Goal: Task Accomplishment & Management: Manage account settings

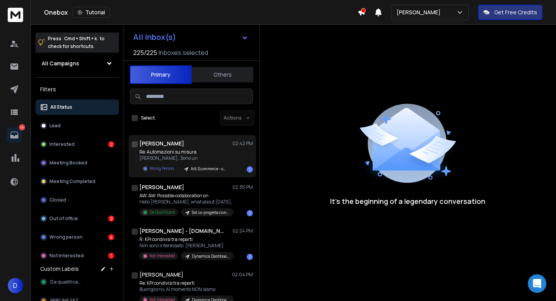
click at [234, 158] on div "Re: Automazioni su misura Buongiorno Cristian , Sono un Wrong Person Ai6 Ecomme…" at bounding box center [196, 161] width 114 height 24
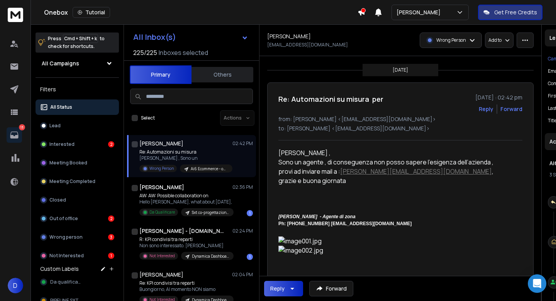
click at [522, 45] on button "button" at bounding box center [525, 39] width 17 height 15
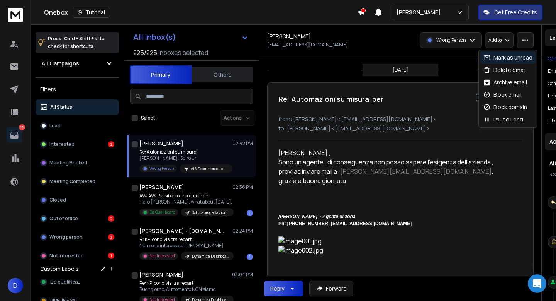
click at [517, 57] on div "Mark as unread" at bounding box center [508, 58] width 49 height 8
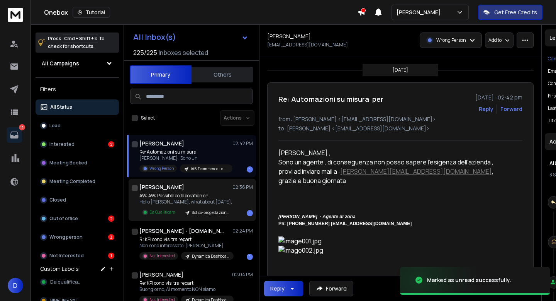
click at [228, 200] on p "Hello Luca, what about tomorrow," at bounding box center [185, 202] width 93 height 6
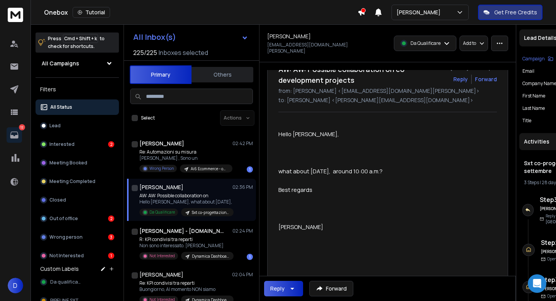
scroll to position [36, 0]
click at [505, 44] on button "button" at bounding box center [499, 43] width 17 height 15
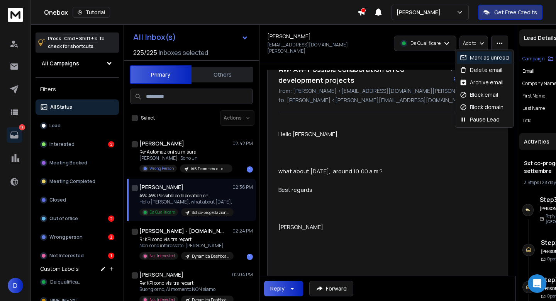
click at [488, 58] on div "Mark as unread" at bounding box center [484, 58] width 49 height 8
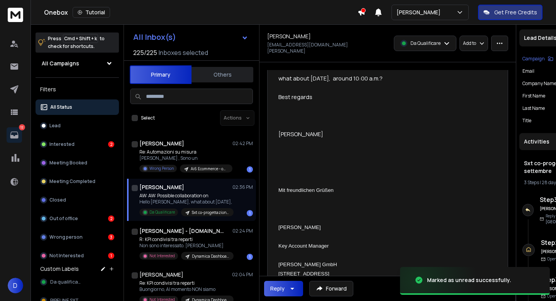
scroll to position [169, 0]
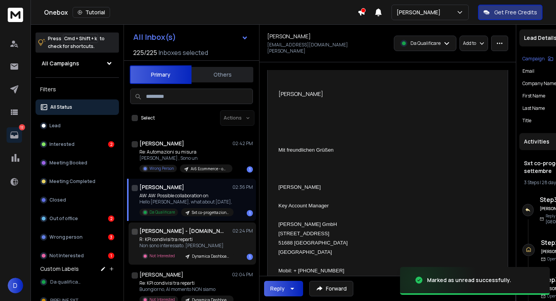
click at [235, 241] on div "R: KPI condivisi tra reparti Non sono interessato. garzie Andrea Not Interested…" at bounding box center [196, 248] width 114 height 24
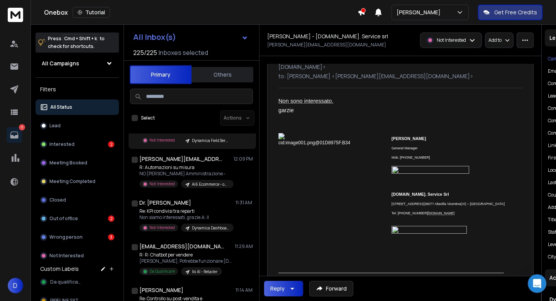
scroll to position [350, 0]
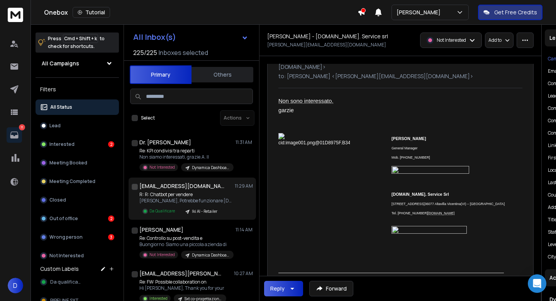
click at [198, 192] on p "R: R: Chatbot per vendere" at bounding box center [185, 194] width 93 height 6
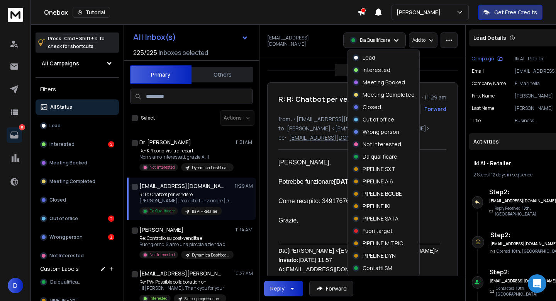
click at [383, 37] on p "Da Qualificare" at bounding box center [375, 40] width 30 height 6
click at [379, 85] on p "Meeting Booked" at bounding box center [384, 82] width 42 height 8
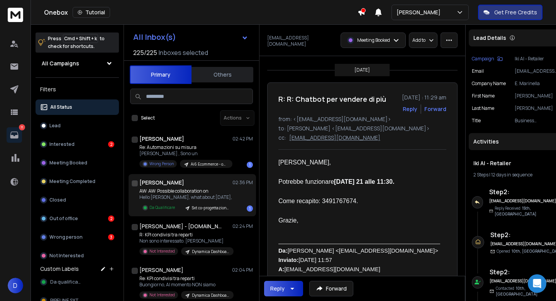
scroll to position [0, 0]
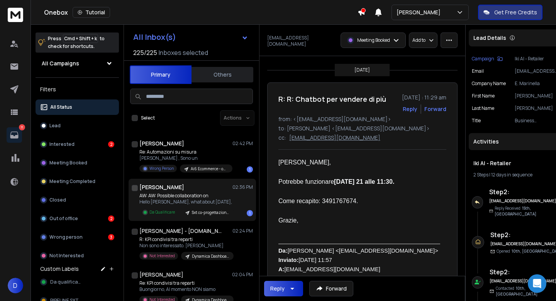
click at [229, 197] on p "AW: AW: Possible collaboration on" at bounding box center [185, 195] width 93 height 6
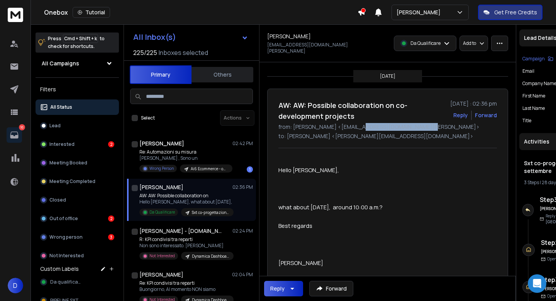
drag, startPoint x: 350, startPoint y: 121, endPoint x: 411, endPoint y: 121, distance: 61.0
click at [411, 123] on p "from: Ralf Kürpik <r.kuerpik@bernd-richter-gmbh.com>" at bounding box center [388, 127] width 219 height 8
copy p "bernd-richter-gmbh.com"
click at [288, 242] on div "Reply Forward" at bounding box center [388, 287] width 257 height 25
click at [290, 242] on icon "button" at bounding box center [292, 288] width 9 height 9
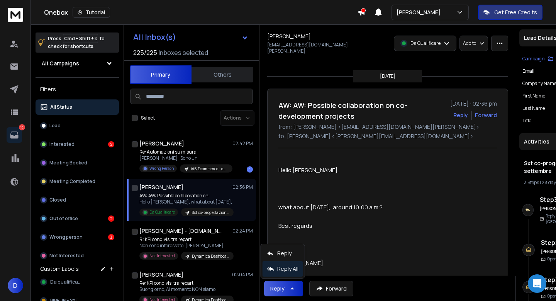
click at [277, 242] on p "Reply All" at bounding box center [287, 269] width 21 height 8
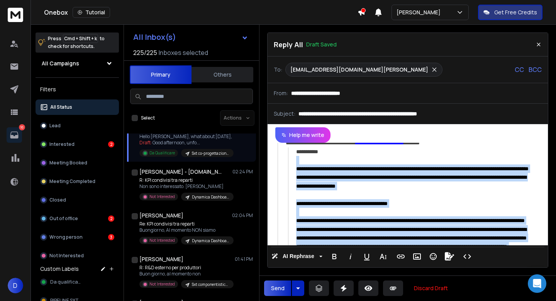
scroll to position [435, 0]
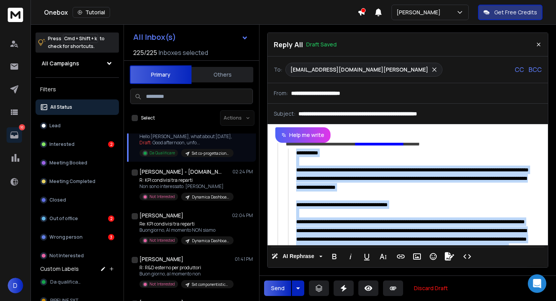
drag, startPoint x: 338, startPoint y: 178, endPoint x: 292, endPoint y: 155, distance: 51.0
copy div "**********"
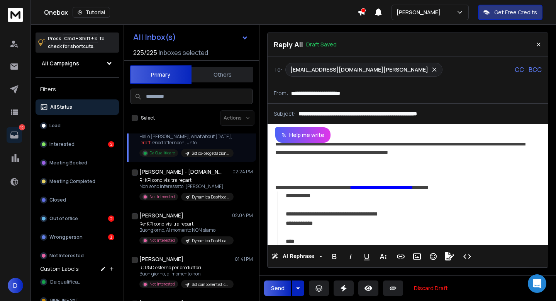
scroll to position [0, 0]
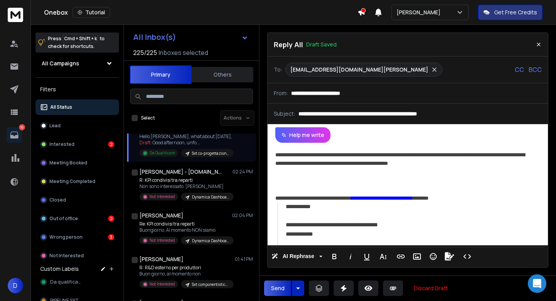
click at [439, 158] on div "**********" at bounding box center [403, 158] width 257 height 17
click at [477, 157] on div "**********" at bounding box center [403, 158] width 257 height 17
drag, startPoint x: 474, startPoint y: 162, endPoint x: 373, endPoint y: 163, distance: 100.8
click at [372, 163] on div "**********" at bounding box center [403, 158] width 257 height 17
click at [454, 167] on div "**********" at bounding box center [403, 158] width 257 height 17
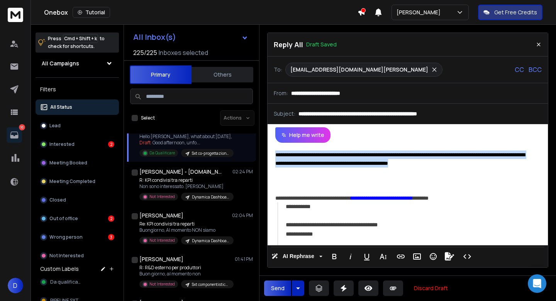
drag, startPoint x: 487, startPoint y: 160, endPoint x: 258, endPoint y: 153, distance: 229.6
click at [258, 153] on div "All Inbox(s) 225 / 225 Inboxes selected Primary Others Select Actions Luca Guid…" at bounding box center [340, 175] width 433 height 301
copy div "**********"
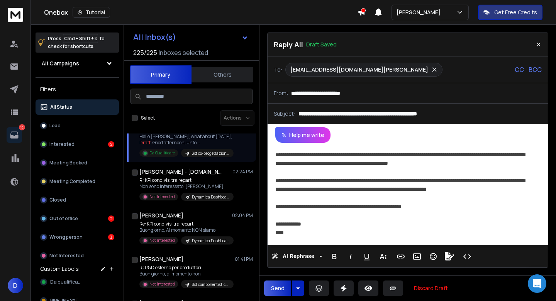
click at [316, 154] on p "**********" at bounding box center [403, 158] width 257 height 17
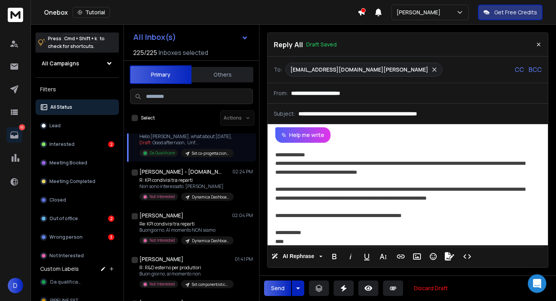
click at [456, 169] on p "**********" at bounding box center [403, 163] width 257 height 26
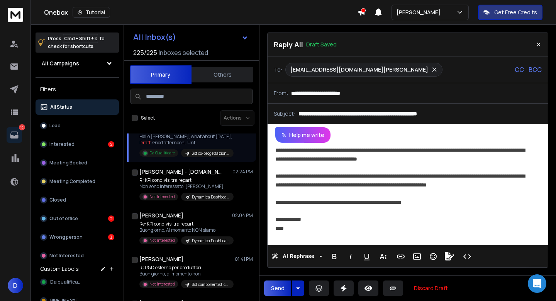
scroll to position [15, 0]
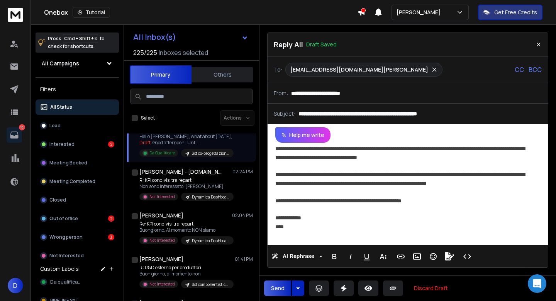
click at [276, 242] on button "Send" at bounding box center [277, 287] width 27 height 15
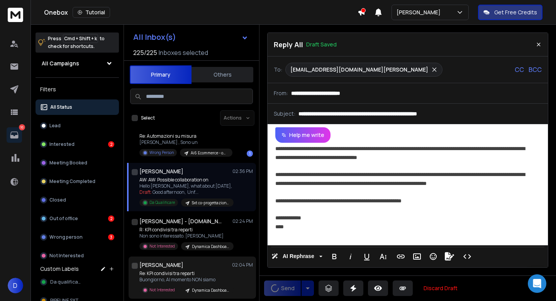
scroll to position [0, 0]
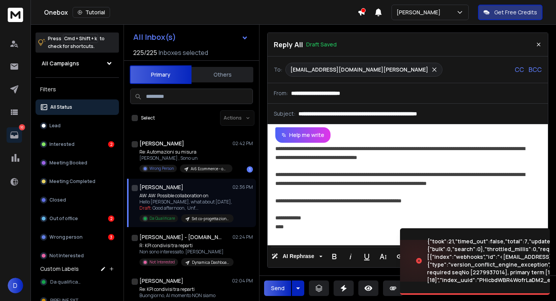
click at [300, 242] on icon "button" at bounding box center [298, 287] width 9 height 9
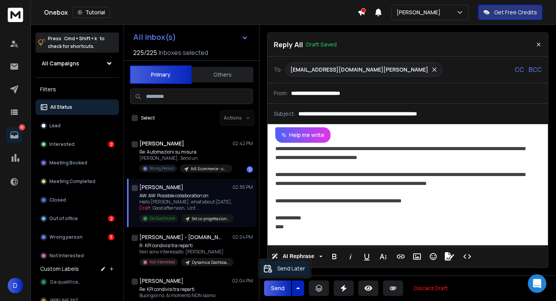
click at [296, 242] on icon "button" at bounding box center [298, 287] width 9 height 9
click at [297, 242] on icon "button" at bounding box center [298, 287] width 9 height 9
click at [297, 242] on div "Send Later" at bounding box center [284, 267] width 49 height 15
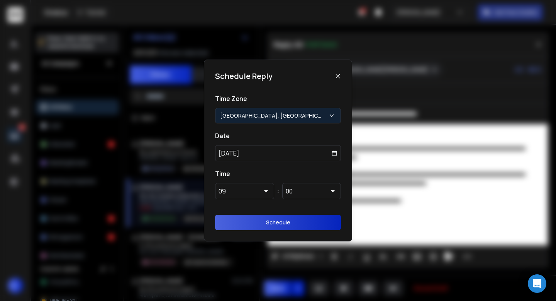
click at [286, 117] on p "Midway Island, Samoa (UTC-11:00)" at bounding box center [272, 116] width 104 height 8
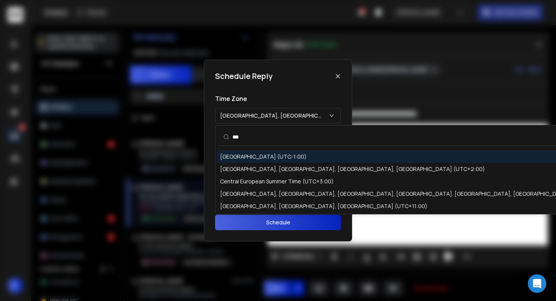
type input "****"
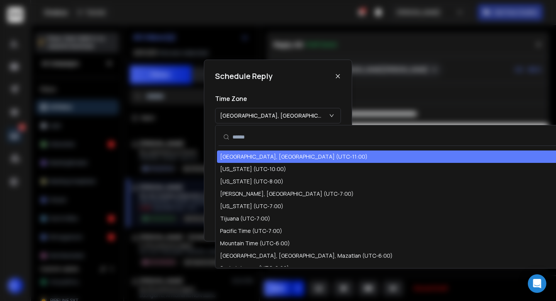
scroll to position [168, 0]
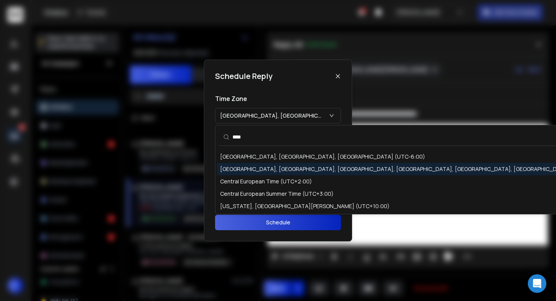
type input "****"
click at [291, 173] on div "Amsterdam, Berlin, Bern, Rome, Stockholm, Vienna (UTC+2:00)" at bounding box center [411, 169] width 389 height 12
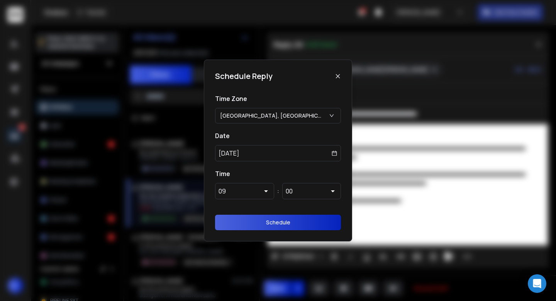
click at [336, 154] on icon "button" at bounding box center [334, 153] width 6 height 6
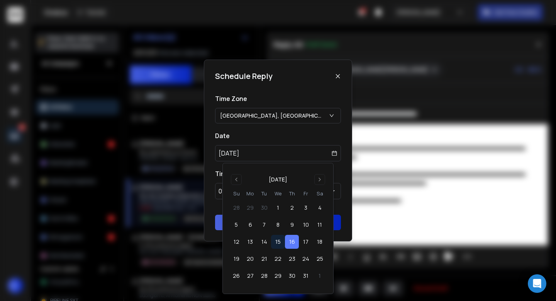
click at [277, 239] on button "15" at bounding box center [278, 241] width 14 height 14
click at [214, 197] on div "Schedule Reply Time Zone Amsterdam, Berlin, Bern, Rome, Stockholm, Vienna (UTC+…" at bounding box center [278, 150] width 148 height 182
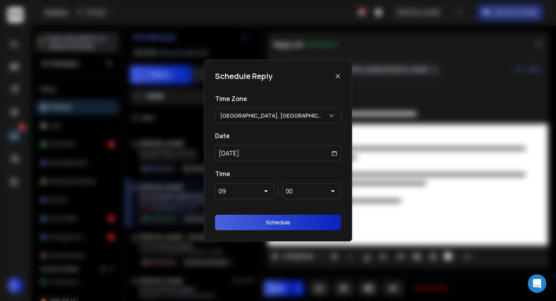
click at [232, 193] on div "09" at bounding box center [244, 191] width 59 height 16
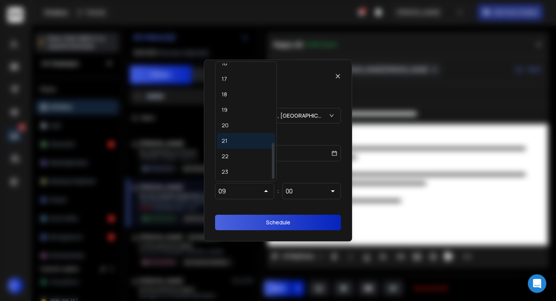
scroll to position [242, 0]
click at [237, 79] on div "16" at bounding box center [246, 75] width 58 height 15
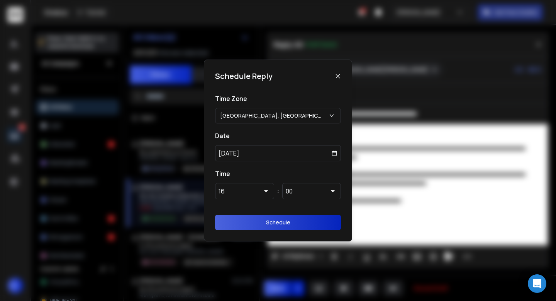
click at [298, 197] on div "00" at bounding box center [311, 191] width 59 height 16
click at [303, 128] on div "04" at bounding box center [313, 132] width 58 height 15
click at [309, 223] on div "Schedule" at bounding box center [278, 221] width 126 height 15
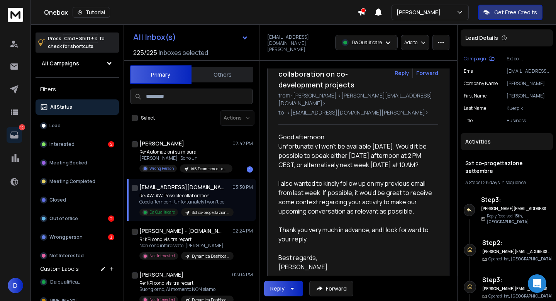
scroll to position [28, 0]
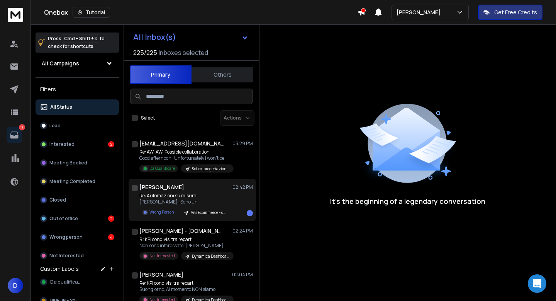
click at [252, 194] on div "[PERSON_NAME] 02:42 PM Re: Automazioni su misura [PERSON_NAME] , Sono un Wrong …" at bounding box center [192, 199] width 127 height 42
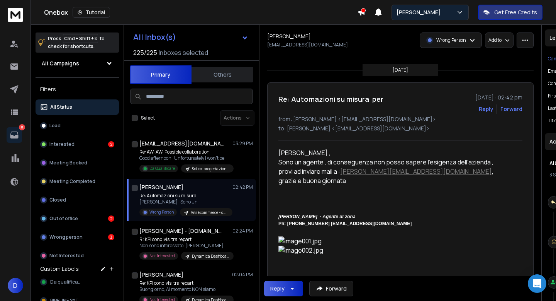
click at [427, 10] on p "[PERSON_NAME]" at bounding box center [420, 12] width 47 height 8
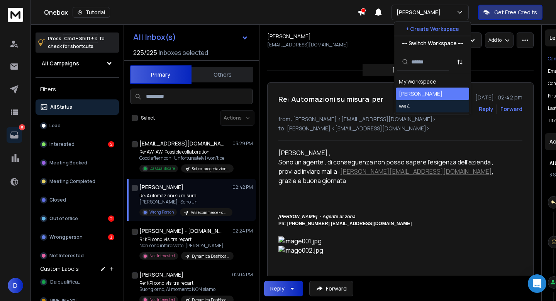
click at [413, 105] on div "we4" at bounding box center [432, 106] width 73 height 12
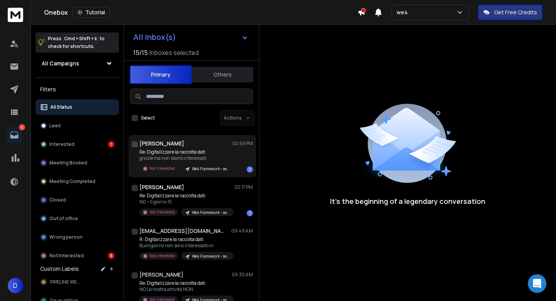
click at [228, 138] on div "Marco Rovati 02:59 PM Re: Digitalizzare la raccolta dati grazie ma non siamo in…" at bounding box center [192, 156] width 127 height 42
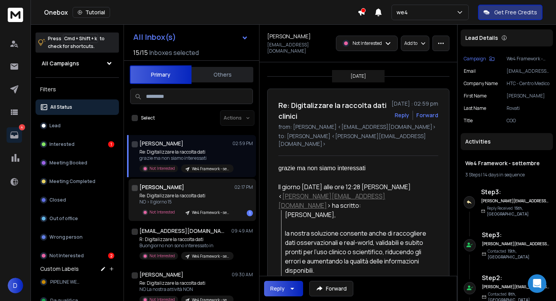
click at [230, 197] on p "Re: Digitalizzare la raccolta dati" at bounding box center [185, 195] width 93 height 6
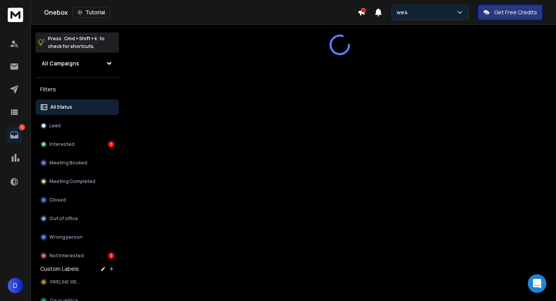
click at [447, 12] on div "we4" at bounding box center [430, 12] width 67 height 8
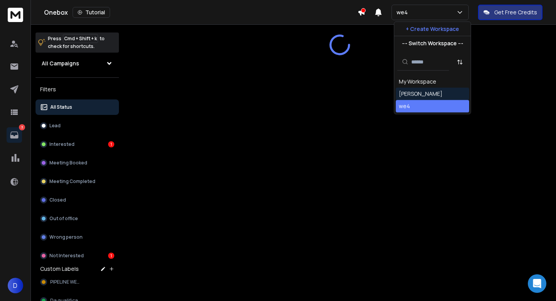
click at [411, 92] on div "Davide Gulin" at bounding box center [421, 94] width 44 height 8
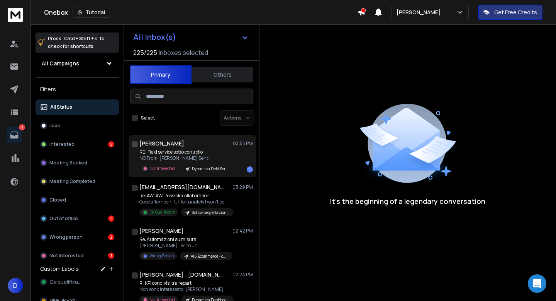
click at [222, 147] on div "Francesco Nanchi 03:55 PM RE: Field service sotto controllo NO From: Edoardo Ce…" at bounding box center [196, 155] width 114 height 33
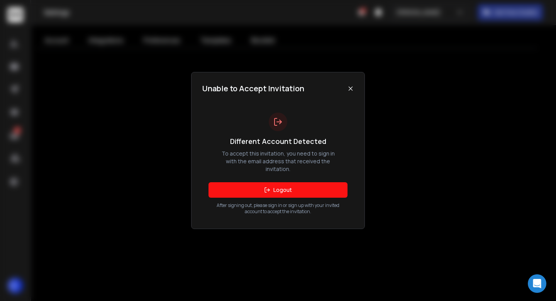
click at [353, 90] on icon at bounding box center [351, 88] width 6 height 6
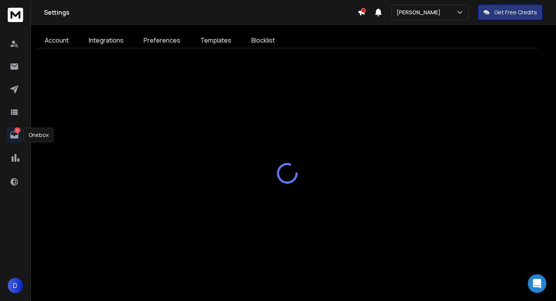
click at [14, 136] on icon at bounding box center [14, 134] width 8 height 7
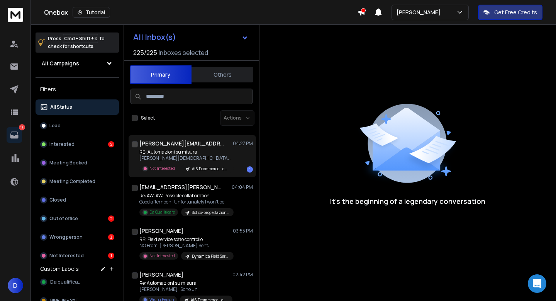
click at [180, 151] on p "RE: Automazioni su misura" at bounding box center [185, 152] width 93 height 6
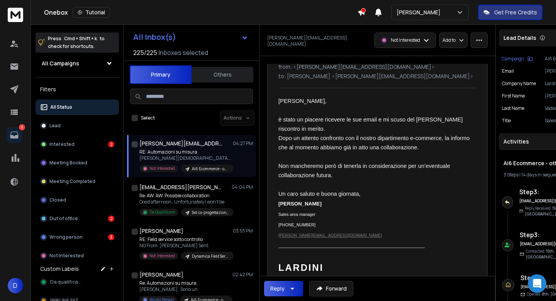
scroll to position [44, 0]
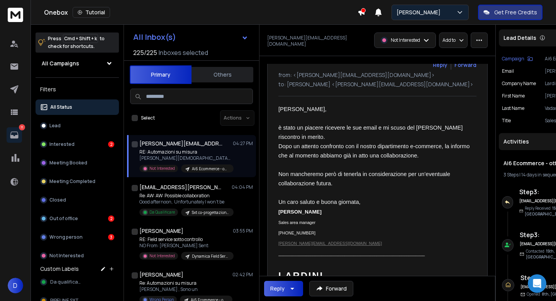
click at [439, 4] on div "Onebox Tutorial Davide Gulin Get Free Credits" at bounding box center [278, 12] width 556 height 25
click at [437, 12] on div "[PERSON_NAME]" at bounding box center [430, 12] width 67 height 8
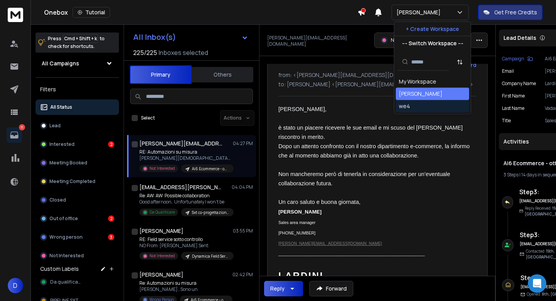
click at [447, 105] on div "we4" at bounding box center [432, 106] width 73 height 12
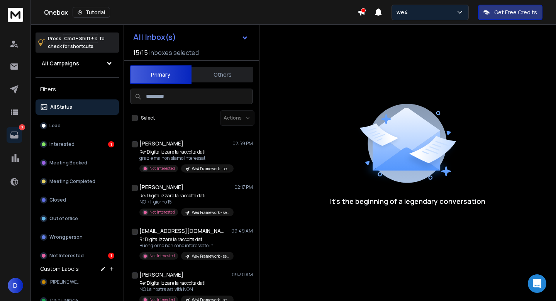
click at [438, 14] on div "we4" at bounding box center [430, 12] width 67 height 8
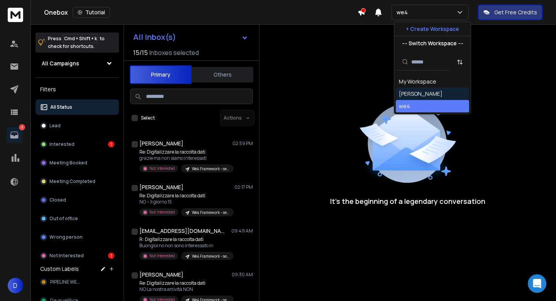
click at [425, 96] on div "[PERSON_NAME]" at bounding box center [421, 94] width 44 height 8
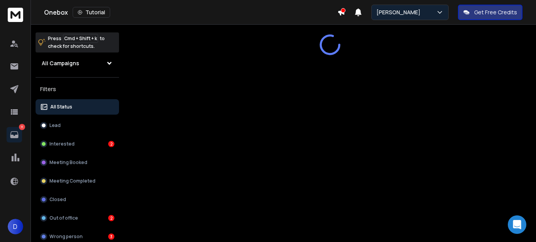
click at [429, 9] on div "[PERSON_NAME]" at bounding box center [409, 12] width 67 height 8
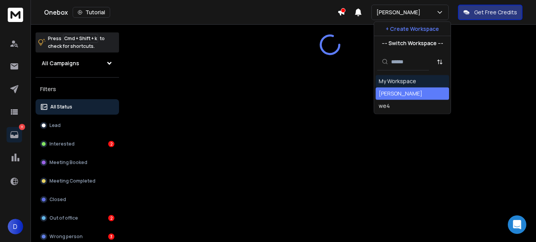
click at [409, 28] on p "+ Create Workspace" at bounding box center [412, 29] width 53 height 8
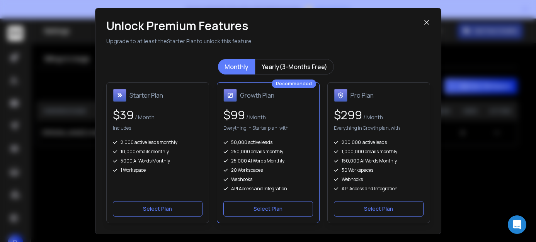
click at [428, 22] on icon at bounding box center [426, 22] width 7 height 7
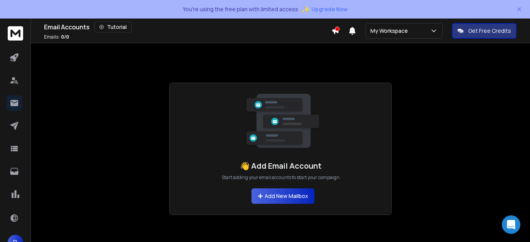
click at [294, 197] on button "Add New Mailbox" at bounding box center [282, 196] width 63 height 15
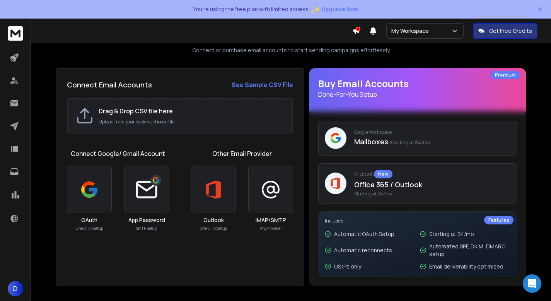
scroll to position [27, 0]
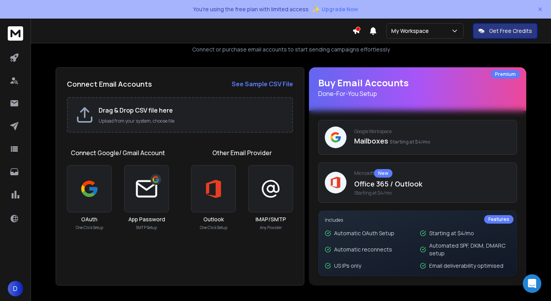
click at [381, 142] on p "Mailboxes Starting at $4/mo" at bounding box center [432, 140] width 156 height 11
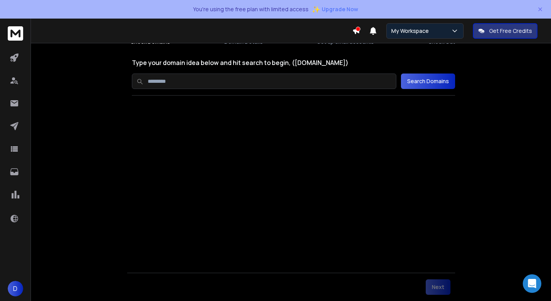
click at [412, 34] on button "My Workspace" at bounding box center [424, 30] width 77 height 15
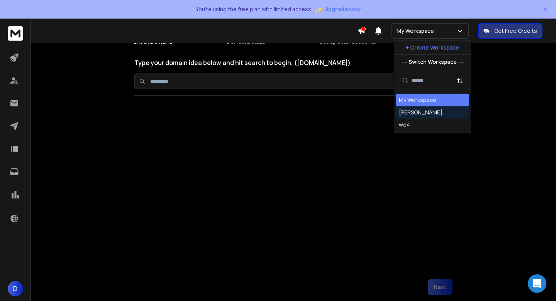
click at [433, 115] on div "[PERSON_NAME]" at bounding box center [432, 112] width 73 height 12
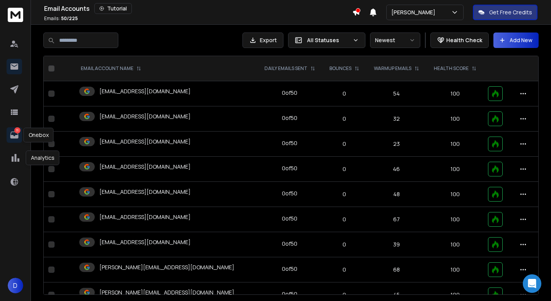
click at [12, 128] on link "11" at bounding box center [14, 134] width 15 height 15
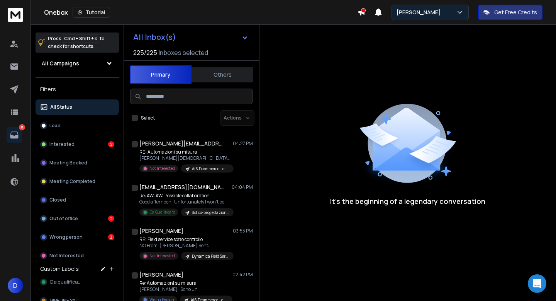
click at [421, 11] on p "[PERSON_NAME]" at bounding box center [420, 12] width 47 height 8
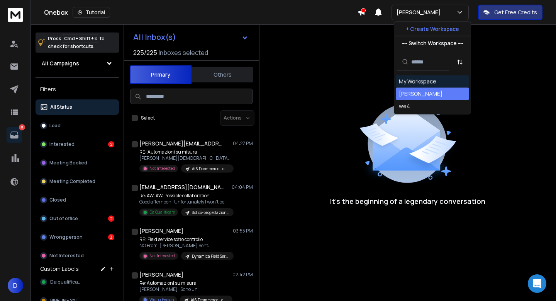
click at [426, 60] on input "text" at bounding box center [427, 61] width 33 height 17
click at [452, 30] on p "+ Create Workspace" at bounding box center [432, 29] width 53 height 8
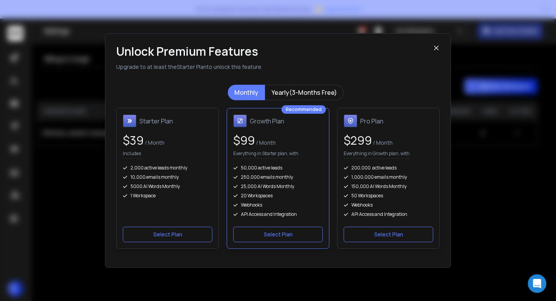
click at [437, 49] on icon at bounding box center [436, 47] width 7 height 7
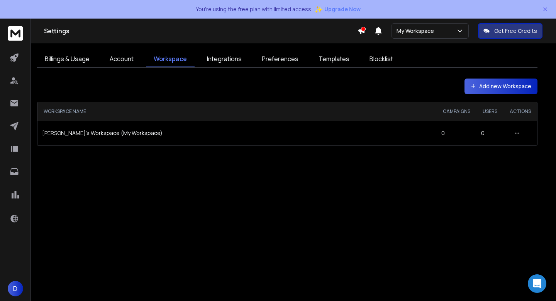
click at [472, 87] on icon at bounding box center [473, 85] width 5 height 5
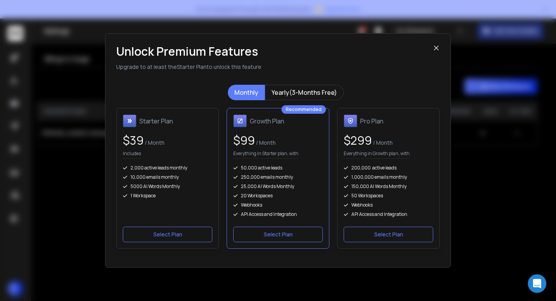
click at [437, 47] on icon at bounding box center [436, 48] width 5 height 5
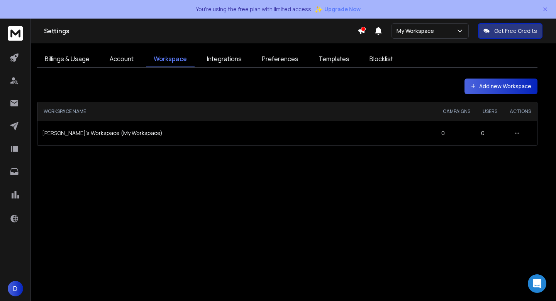
click at [501, 87] on button "Add new Workspace" at bounding box center [501, 85] width 73 height 15
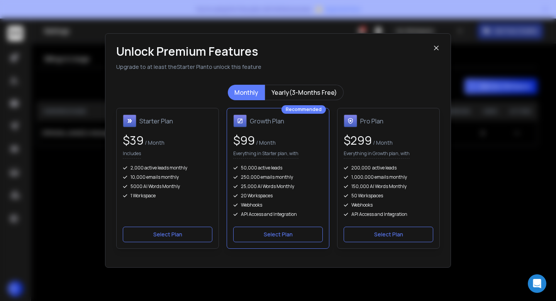
click at [435, 45] on icon at bounding box center [436, 47] width 7 height 7
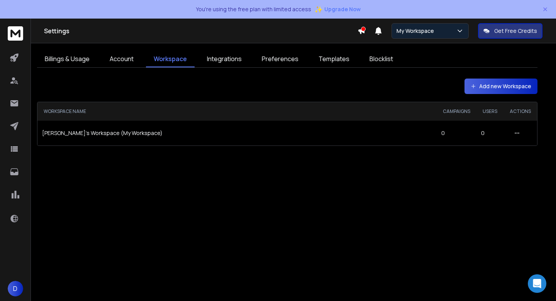
click at [435, 35] on button "My Workspace" at bounding box center [430, 30] width 77 height 15
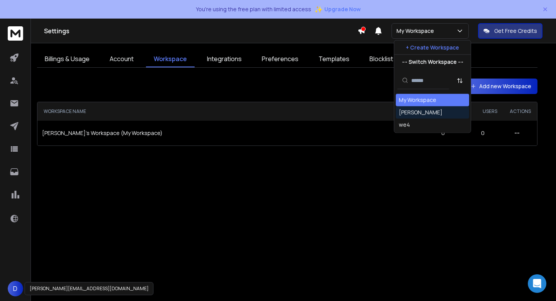
click at [22, 289] on span "D" at bounding box center [15, 287] width 15 height 15
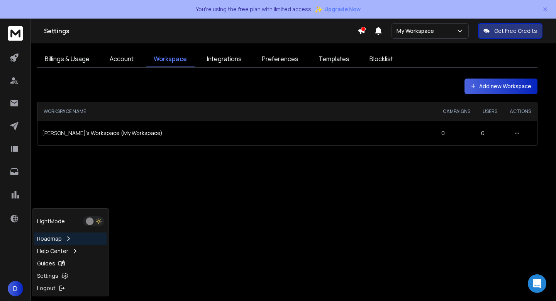
click at [349, 219] on div "Add new Workspace WORKSPACE NAME CAMPAIGNS USERS ACTIONS Davide's Workspace (My…" at bounding box center [287, 185] width 501 height 214
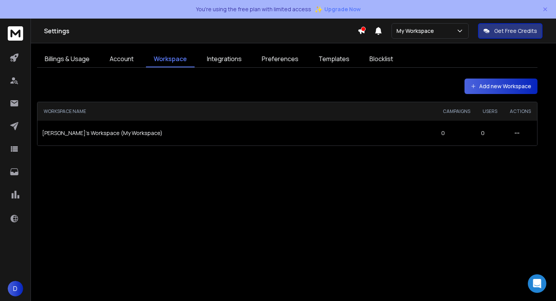
click at [402, 186] on div "Add new Workspace WORKSPACE NAME CAMPAIGNS USERS ACTIONS Davide's Workspace (My…" at bounding box center [287, 185] width 501 height 214
click at [545, 8] on icon "Close notification" at bounding box center [545, 9] width 6 height 6
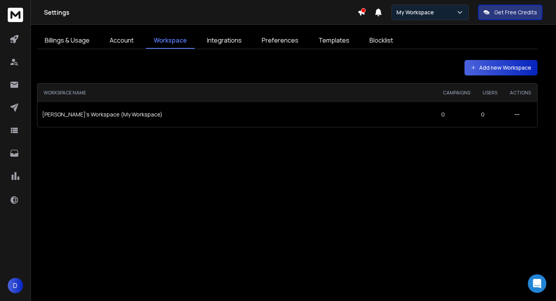
click at [440, 16] on button "My Workspace" at bounding box center [430, 12] width 77 height 15
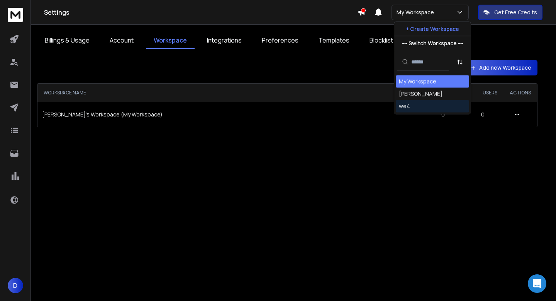
drag, startPoint x: 423, startPoint y: 152, endPoint x: 419, endPoint y: 151, distance: 4.0
click at [421, 151] on div "Add new Workspace WORKSPACE NAME CAMPAIGNS USERS ACTIONS Davide's Workspace (My…" at bounding box center [287, 173] width 501 height 227
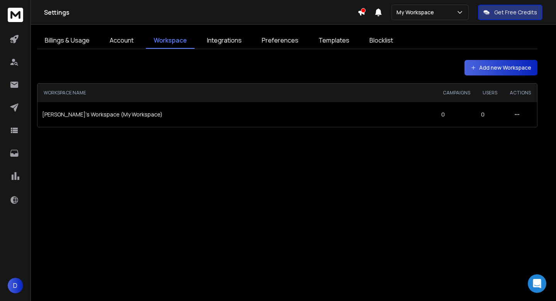
click at [438, 1] on div "Settings My Workspace Get Free Credits" at bounding box center [278, 12] width 556 height 25
click at [435, 11] on p "My Workspace" at bounding box center [417, 12] width 41 height 8
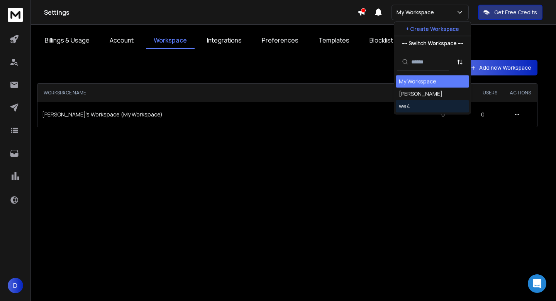
click at [82, 54] on div "Add new Workspace WORKSPACE NAME CAMPAIGNS USERS ACTIONS Davide's Workspace (My…" at bounding box center [287, 173] width 501 height 239
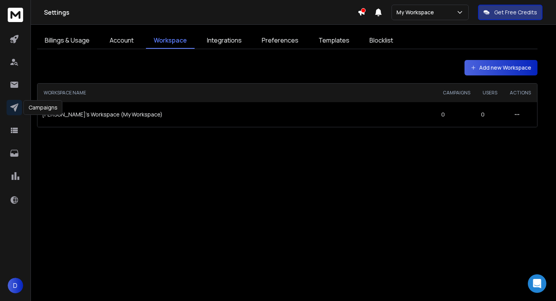
click at [14, 111] on icon at bounding box center [14, 107] width 9 height 9
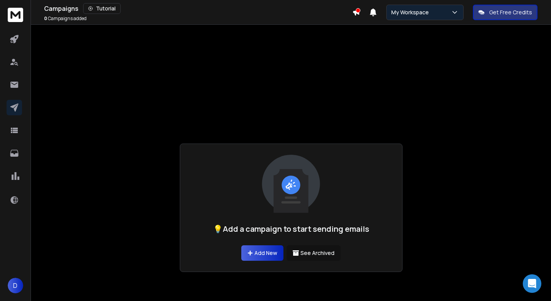
click at [419, 20] on button "My Workspace" at bounding box center [424, 12] width 77 height 15
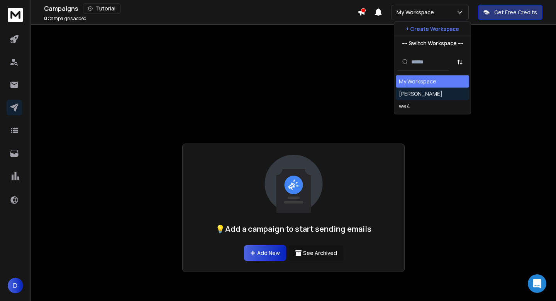
click at [426, 96] on div "Davide Gulin" at bounding box center [421, 94] width 44 height 8
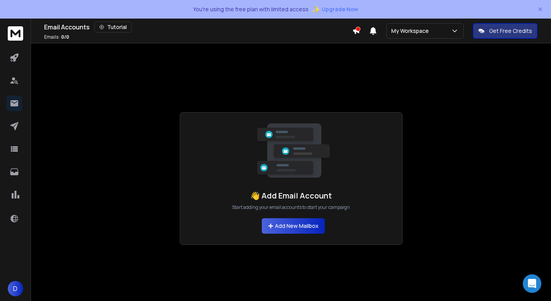
click at [315, 223] on button "Add New Mailbox" at bounding box center [293, 225] width 63 height 15
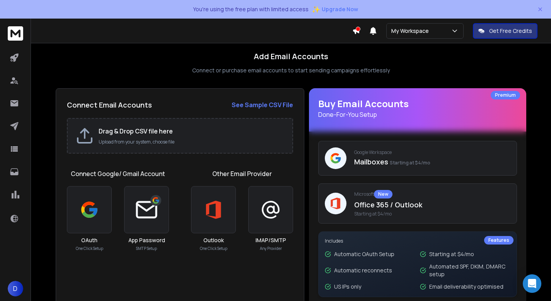
scroll to position [27, 0]
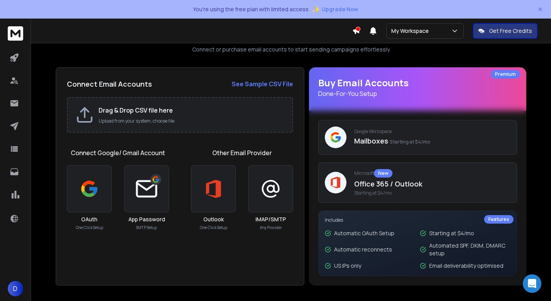
click at [176, 153] on div "Connect Google/ Gmail Account OAuth One Click Setup App Password SMTP Setup Oth…" at bounding box center [180, 189] width 226 height 82
click at [139, 155] on h1 "Connect Google/ Gmail Account" at bounding box center [118, 152] width 94 height 9
click at [117, 122] on p "Upload from your system, choose file" at bounding box center [192, 121] width 186 height 6
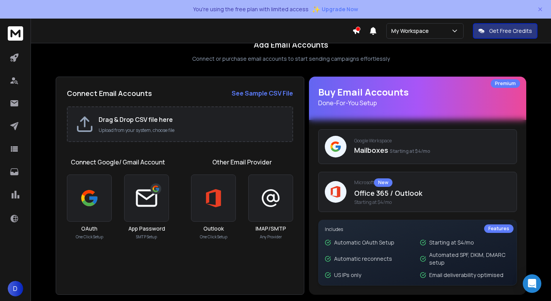
scroll to position [0, 0]
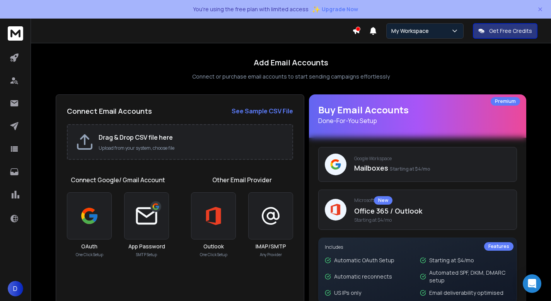
click at [410, 32] on p "My Workspace" at bounding box center [411, 31] width 41 height 8
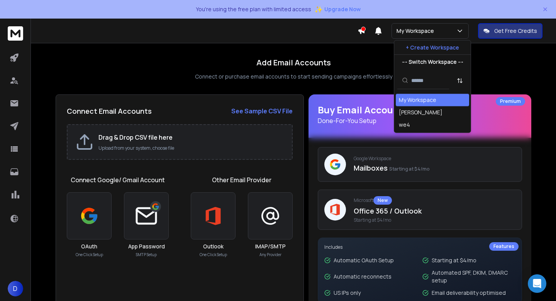
click at [434, 62] on p "--- Switch Workspace ---" at bounding box center [432, 62] width 61 height 8
click at [448, 65] on div "--- Switch Workspace ---" at bounding box center [432, 62] width 76 height 14
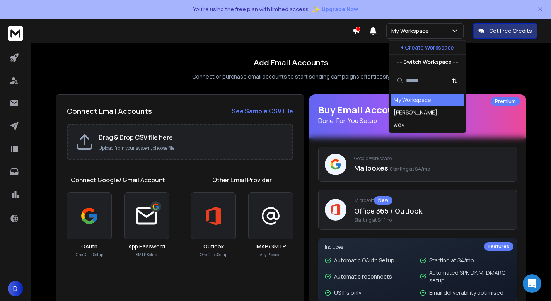
drag, startPoint x: 495, startPoint y: 61, endPoint x: 486, endPoint y: 66, distance: 10.2
click at [495, 61] on div "Add Email Accounts Connect or purchase email accounts to start sending campaign…" at bounding box center [291, 68] width 520 height 23
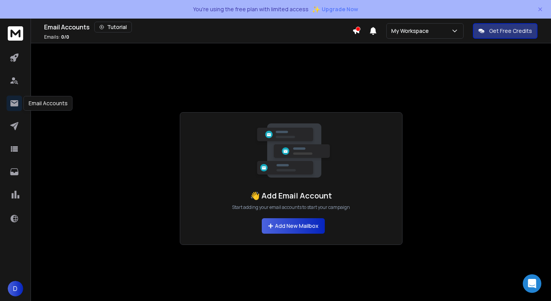
click at [19, 101] on icon at bounding box center [14, 103] width 9 height 9
click at [15, 85] on link at bounding box center [14, 80] width 15 height 15
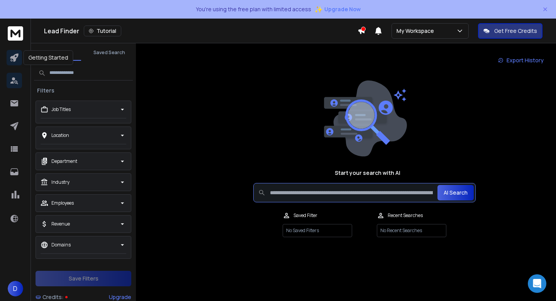
click at [12, 58] on icon at bounding box center [14, 57] width 8 height 8
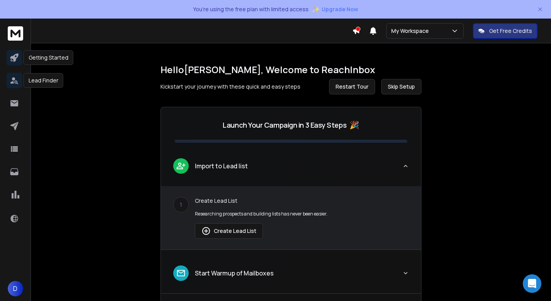
click at [14, 82] on icon at bounding box center [14, 82] width 8 height 4
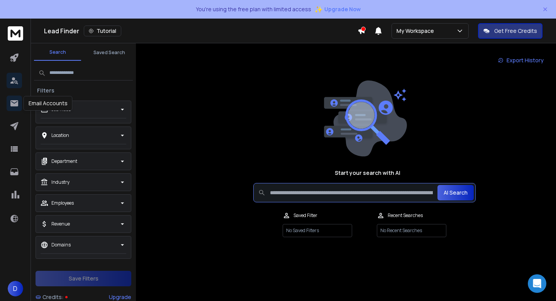
click at [12, 104] on icon at bounding box center [14, 103] width 8 height 6
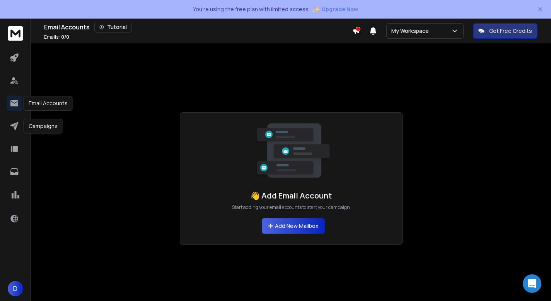
click at [17, 134] on div at bounding box center [16, 127] width 18 height 18
click at [15, 131] on link at bounding box center [14, 125] width 15 height 15
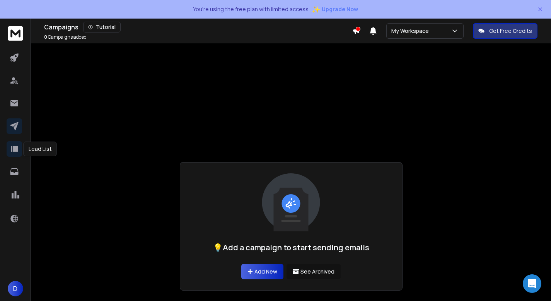
click at [15, 145] on icon at bounding box center [14, 148] width 9 height 9
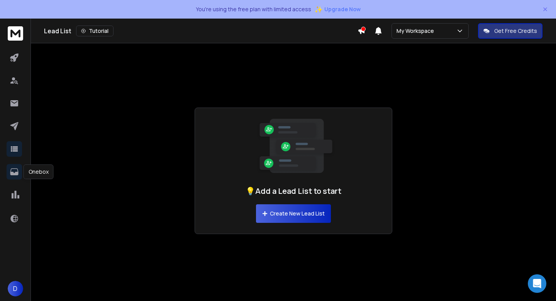
click at [14, 168] on icon at bounding box center [14, 171] width 9 height 9
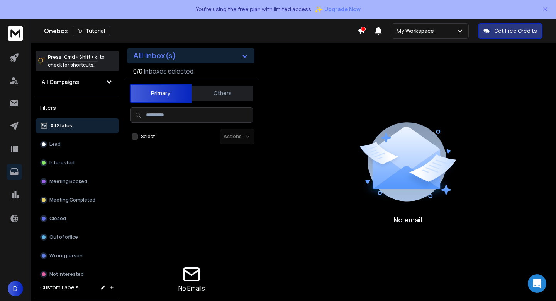
click at [234, 61] on button "All Inbox(s)" at bounding box center [190, 55] width 127 height 15
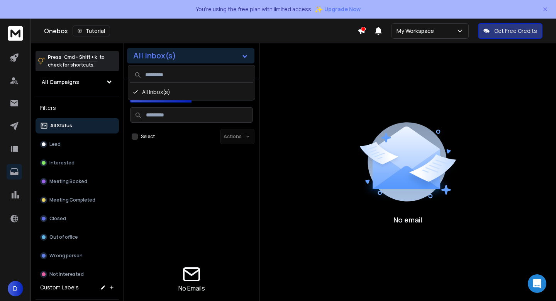
click at [234, 60] on button "All Inbox(s)" at bounding box center [190, 55] width 127 height 15
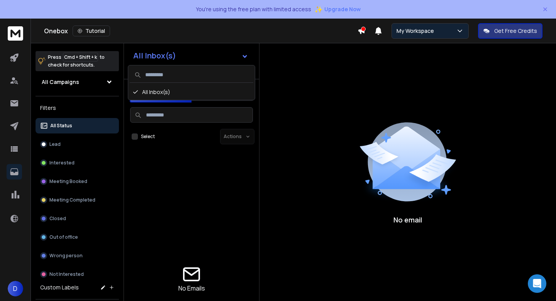
click at [429, 31] on p "My Workspace" at bounding box center [417, 31] width 41 height 8
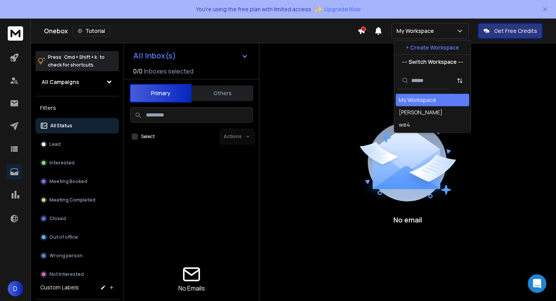
drag, startPoint x: 351, startPoint y: 100, endPoint x: 356, endPoint y: 97, distance: 5.7
click at [351, 99] on div "No email" at bounding box center [408, 170] width 297 height 255
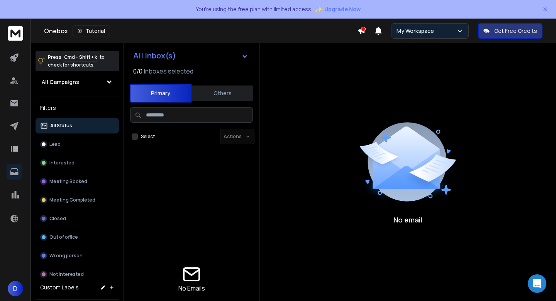
click at [413, 30] on p "My Workspace" at bounding box center [417, 31] width 41 height 8
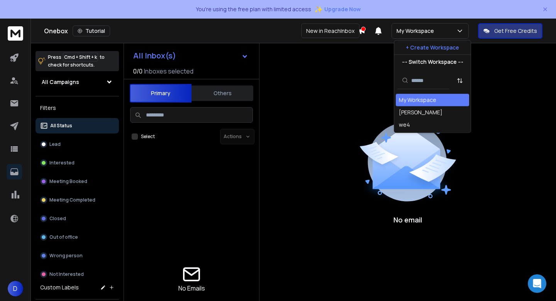
click at [365, 31] on div at bounding box center [363, 29] width 5 height 5
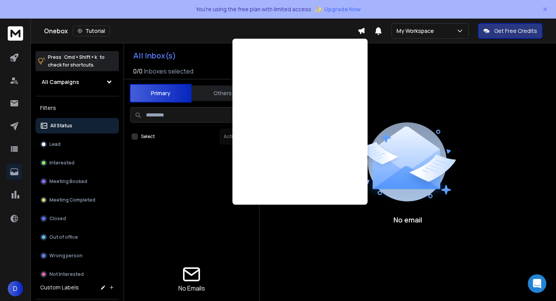
click at [399, 63] on div "No email" at bounding box center [408, 170] width 297 height 255
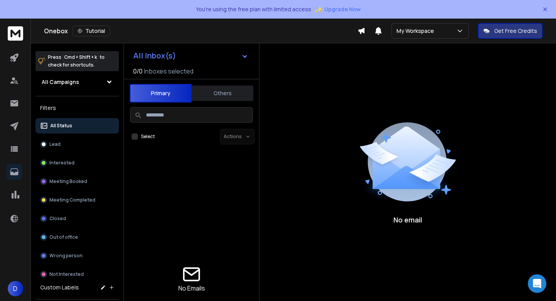
click at [547, 7] on icon "Close notification" at bounding box center [545, 9] width 6 height 6
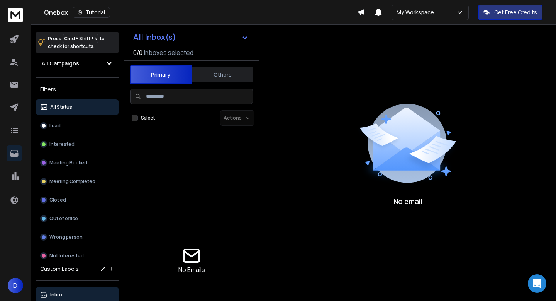
click at [52, 12] on div "Onebox Tutorial" at bounding box center [201, 12] width 314 height 11
click at [20, 20] on icon at bounding box center [15, 15] width 15 height 14
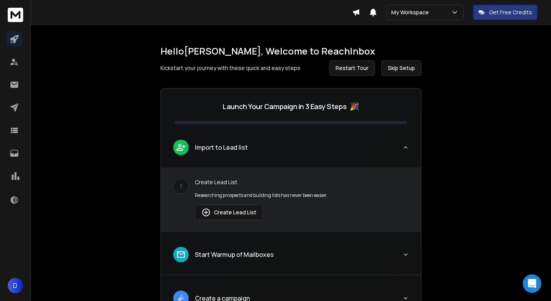
scroll to position [38, 0]
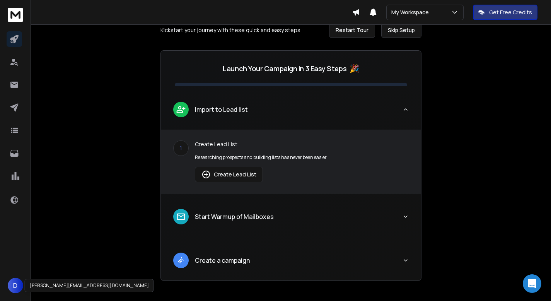
click at [21, 285] on span "D" at bounding box center [15, 284] width 15 height 15
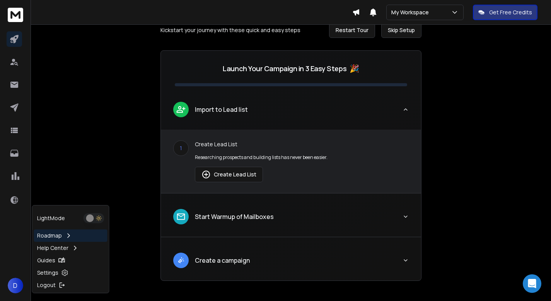
click at [93, 148] on div "Hello Davide , Welcome to ReachInbox Kickstart your journey with these quick an…" at bounding box center [290, 144] width 495 height 298
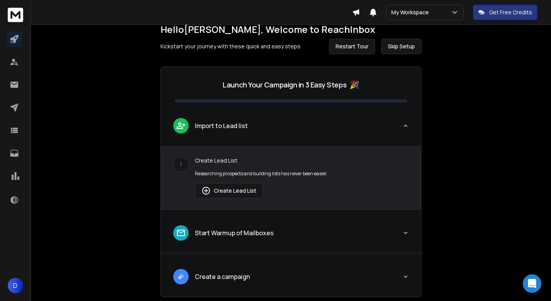
scroll to position [0, 0]
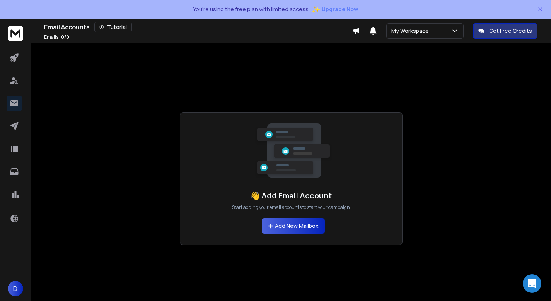
click at [298, 223] on button "Add New Mailbox" at bounding box center [293, 225] width 63 height 15
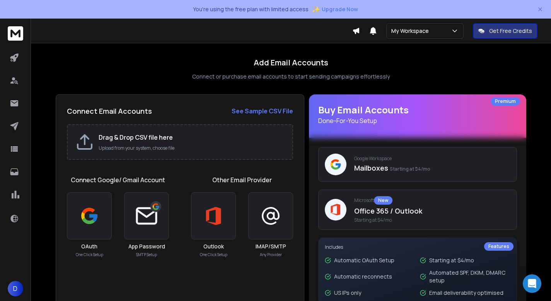
click at [236, 74] on p "Connect or purchase email accounts to start sending campaigns effortlessly" at bounding box center [290, 77] width 197 height 8
click at [315, 71] on div "Add Email Accounts Connect or purchase email accounts to start sending campaign…" at bounding box center [291, 68] width 520 height 23
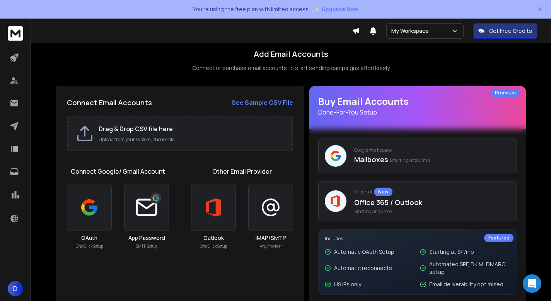
scroll to position [16, 0]
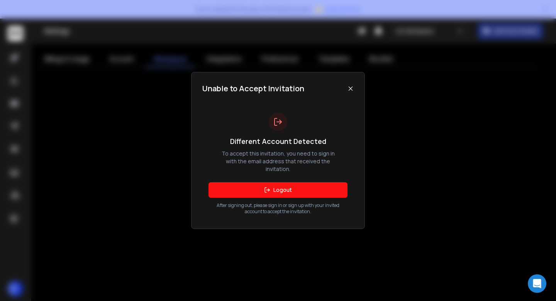
click at [352, 92] on div "Unable to Accept Invitation" at bounding box center [277, 88] width 151 height 11
click at [349, 90] on icon at bounding box center [351, 89] width 4 height 4
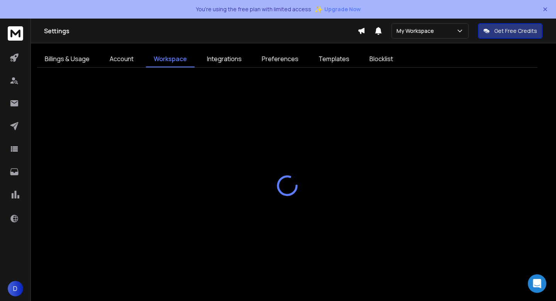
click at [545, 12] on icon "Close notification" at bounding box center [545, 9] width 6 height 6
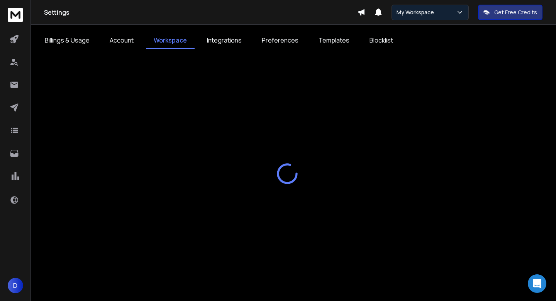
click at [459, 15] on icon "button" at bounding box center [460, 12] width 8 height 8
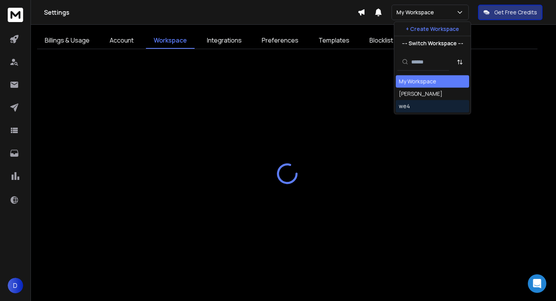
click at [364, 132] on div at bounding box center [287, 173] width 501 height 227
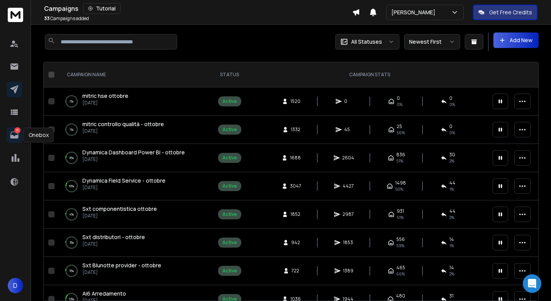
click at [17, 130] on p "11" at bounding box center [17, 130] width 6 height 6
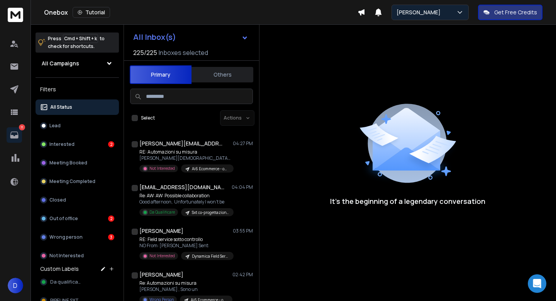
click at [425, 15] on p "Davide Gulin" at bounding box center [420, 12] width 47 height 8
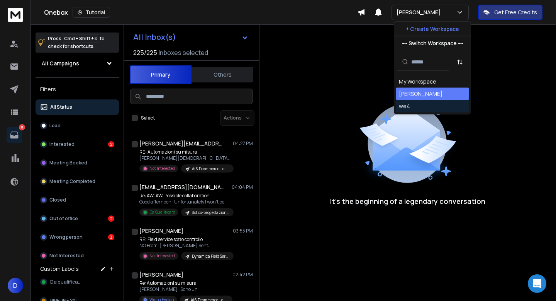
click at [425, 104] on div "we4" at bounding box center [432, 106] width 73 height 12
